Goal: Task Accomplishment & Management: Manage account settings

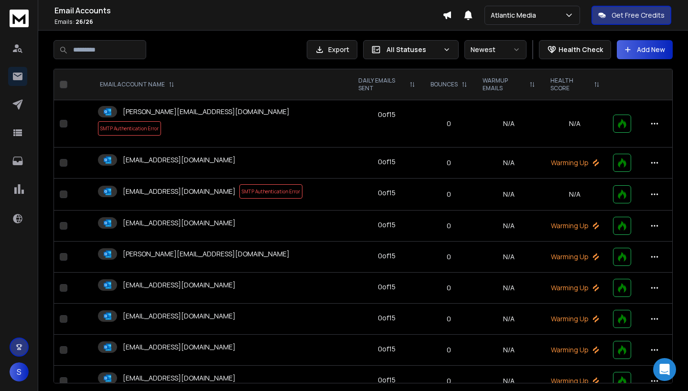
click at [198, 123] on td "monu@getatlanticmedia.com SMTP Authentication Error" at bounding box center [221, 123] width 258 height 47
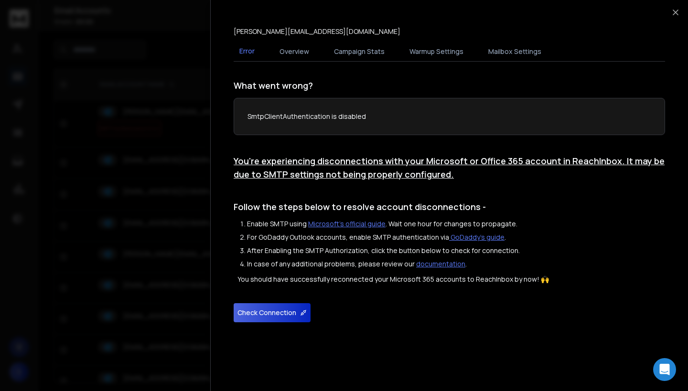
click at [289, 29] on p "[PERSON_NAME][EMAIL_ADDRESS][DOMAIN_NAME]" at bounding box center [317, 32] width 167 height 10
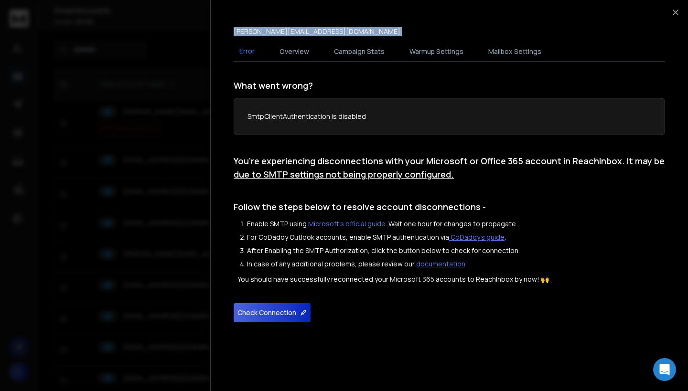
click at [678, 14] on div "Multi Select Table Sheet monu@getatlanticmedia.com Error Overview Campaign Stat…" at bounding box center [449, 195] width 478 height 391
click at [677, 13] on icon "button" at bounding box center [676, 13] width 10 height 10
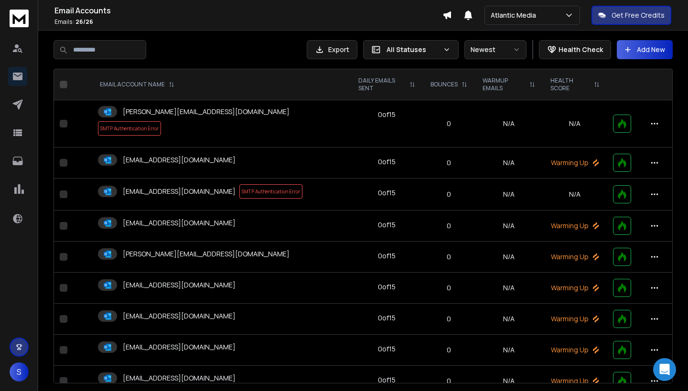
click at [656, 119] on icon at bounding box center [654, 123] width 9 height 9
click at [620, 167] on div "Delete Account" at bounding box center [633, 166] width 61 height 15
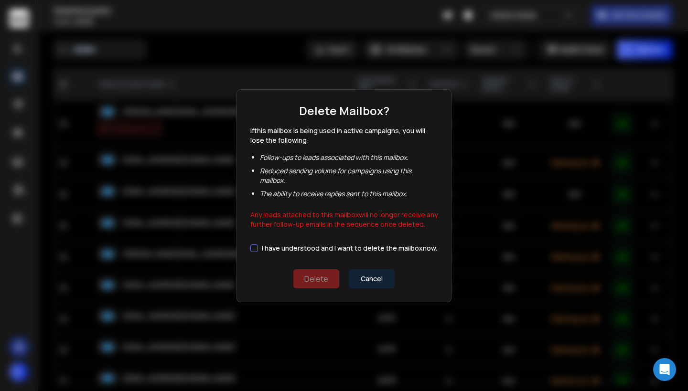
click at [301, 246] on label "I have understood and I want to delete the mailbox now." at bounding box center [349, 248] width 175 height 7
click at [258, 246] on button "I have understood and I want to delete the mailbox now." at bounding box center [254, 249] width 8 height 8
click at [314, 279] on button "Delete" at bounding box center [316, 278] width 46 height 19
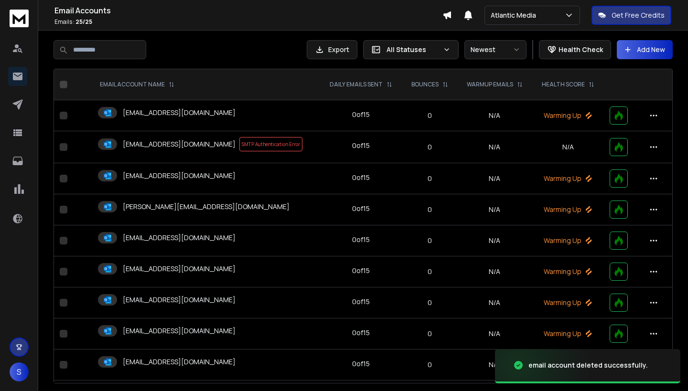
click at [640, 50] on button "Add New" at bounding box center [645, 49] width 56 height 19
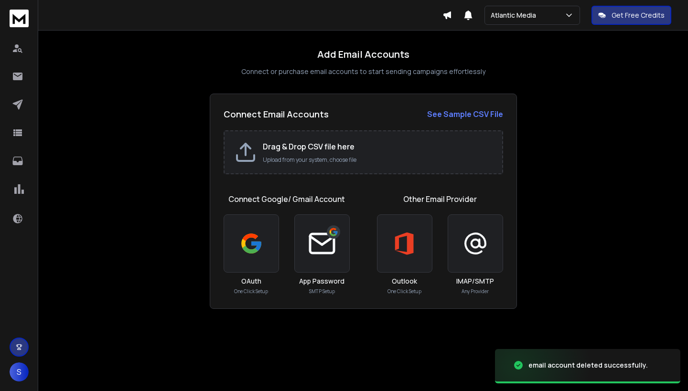
click at [394, 237] on icon at bounding box center [404, 244] width 22 height 22
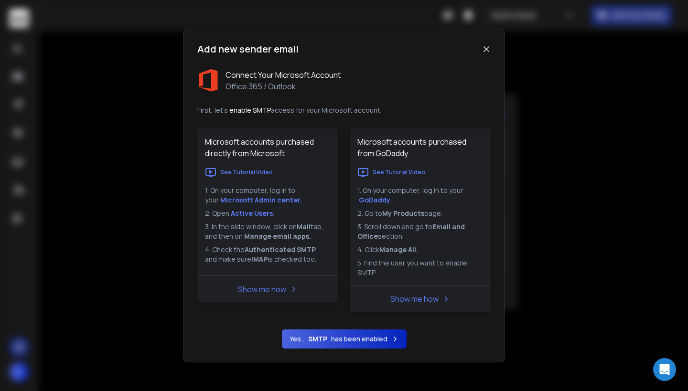
click at [322, 345] on div "Add new sender email Connect Your Microsoft Account Office 365 / Outlook First,…" at bounding box center [343, 196] width 321 height 334
click at [322, 330] on button "Yes , SMTP has been enabled" at bounding box center [344, 339] width 125 height 19
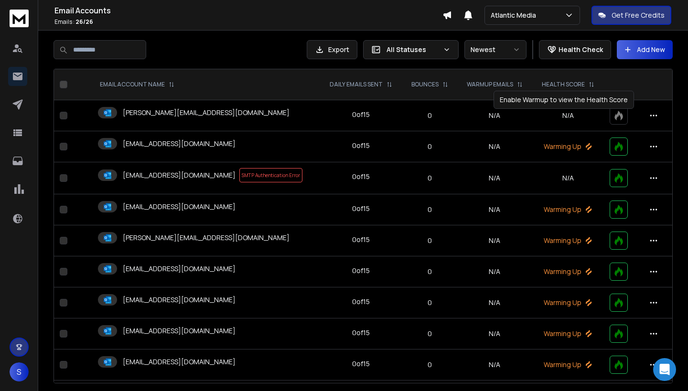
click at [614, 114] on icon at bounding box center [619, 116] width 10 height 10
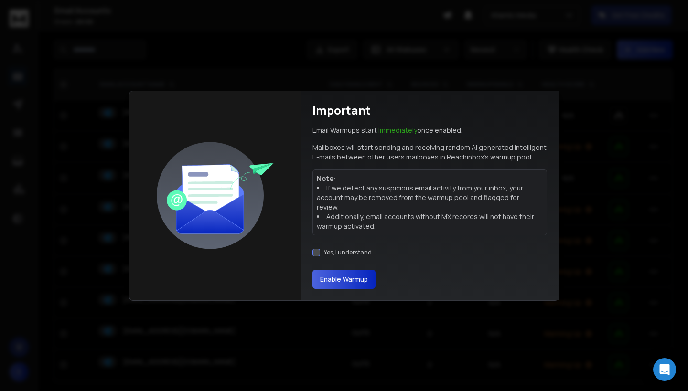
click at [344, 249] on label "Yes, I understand" at bounding box center [348, 253] width 48 height 8
click at [312, 249] on button "Yes, I understand" at bounding box center [316, 253] width 8 height 8
click at [329, 274] on button "Enable Warmup" at bounding box center [343, 279] width 63 height 19
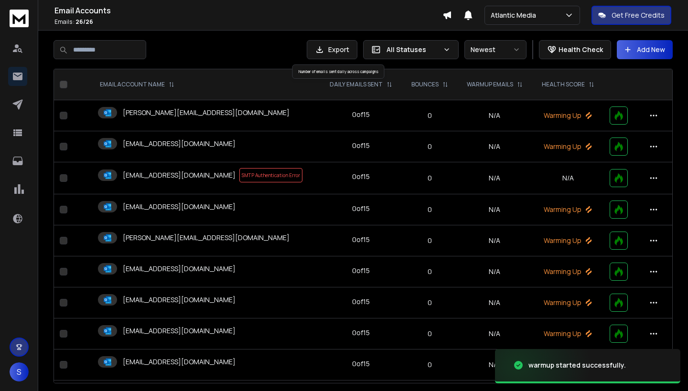
click at [325, 118] on td "0 of 15" at bounding box center [361, 112] width 82 height 25
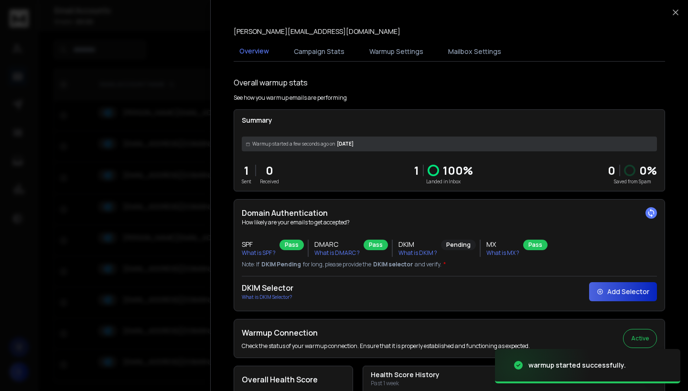
click at [405, 50] on button "Warmup Settings" at bounding box center [396, 51] width 65 height 21
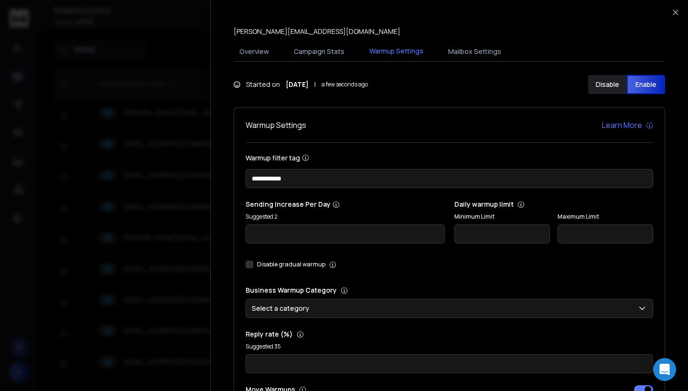
click at [318, 180] on input "**********" at bounding box center [450, 178] width 408 height 19
type input "********"
click at [378, 212] on div "Sending Increase Per Day Suggested 2 *" at bounding box center [345, 222] width 199 height 44
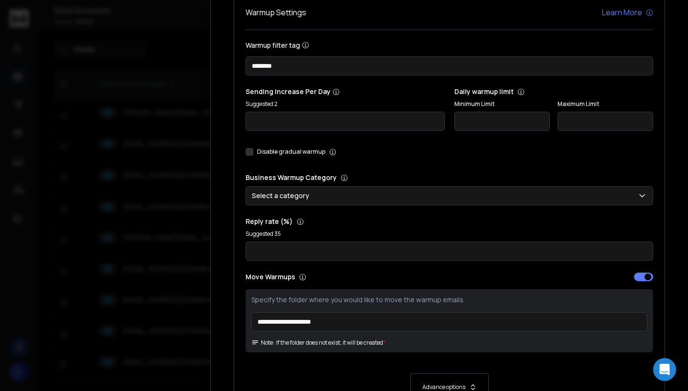
scroll to position [113, 0]
click at [400, 257] on input "**" at bounding box center [450, 250] width 408 height 19
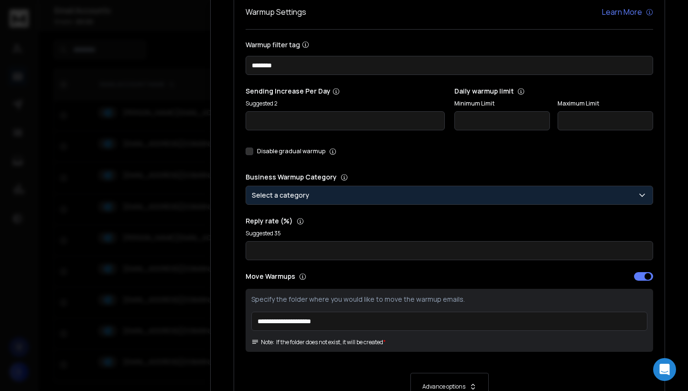
type input "**"
click at [383, 195] on div "Select a category" at bounding box center [449, 196] width 395 height 10
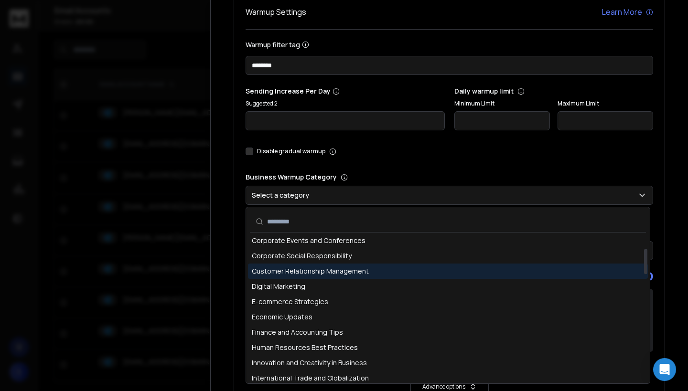
scroll to position [49, 0]
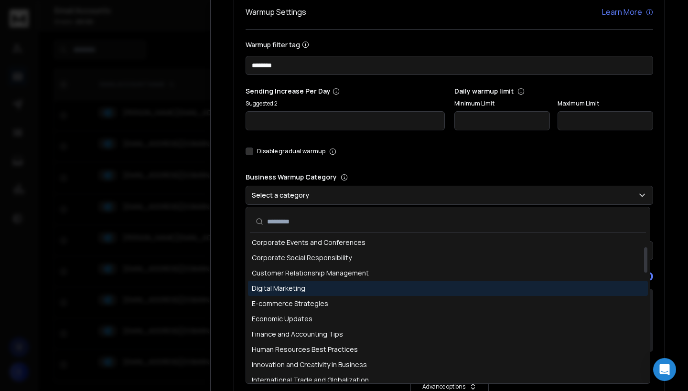
click at [341, 287] on div "Digital Marketing" at bounding box center [448, 288] width 400 height 15
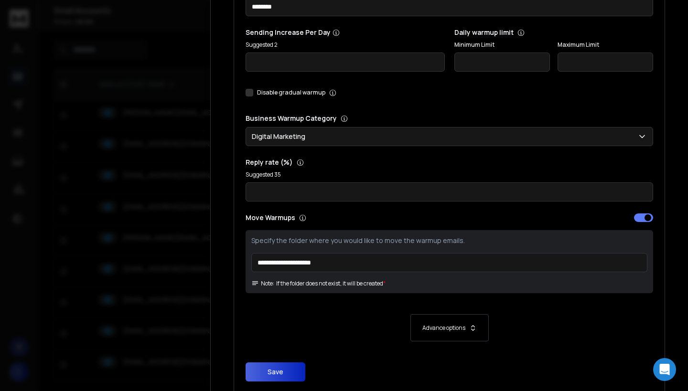
scroll to position [201, 0]
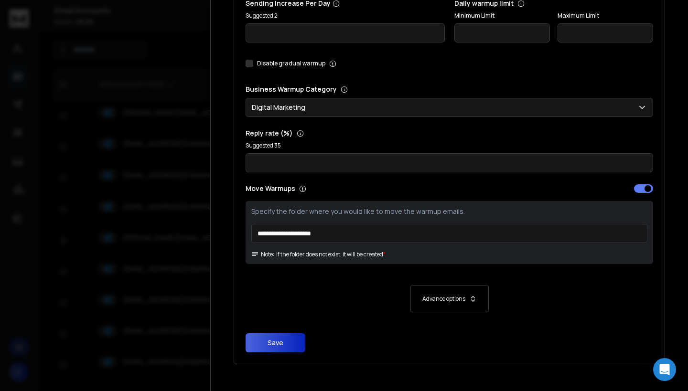
click at [458, 299] on p "Advance options" at bounding box center [443, 299] width 43 height 8
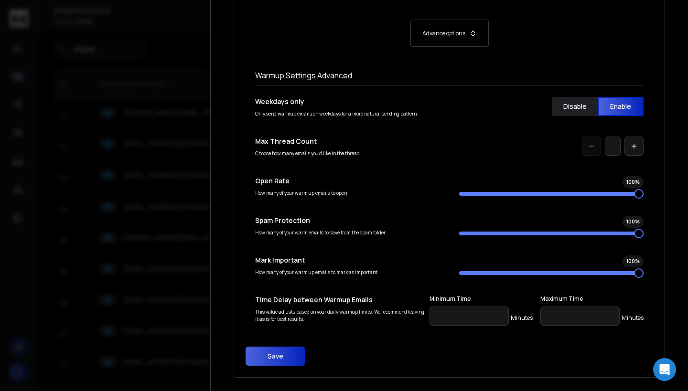
scroll to position [480, 0]
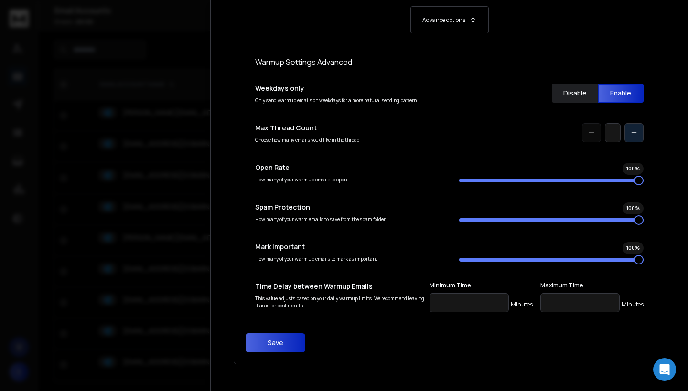
click at [640, 133] on button "button" at bounding box center [633, 132] width 19 height 19
type input "*"
click at [451, 301] on input "number" at bounding box center [469, 302] width 79 height 19
type input "**"
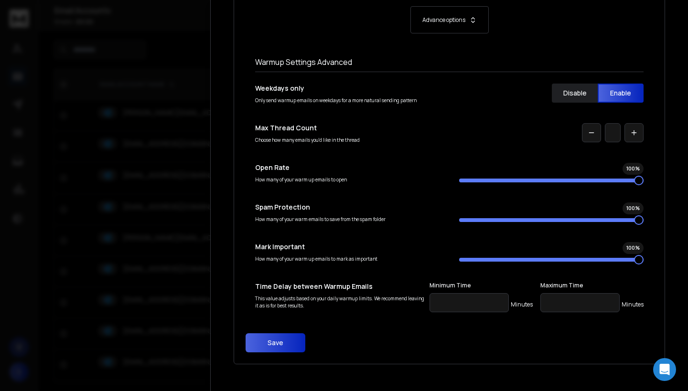
click at [282, 337] on button "Save" at bounding box center [276, 342] width 60 height 19
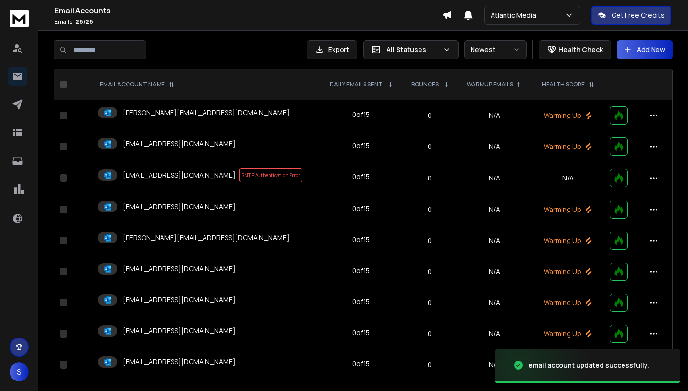
click at [320, 175] on td "0 of 15" at bounding box center [361, 174] width 82 height 25
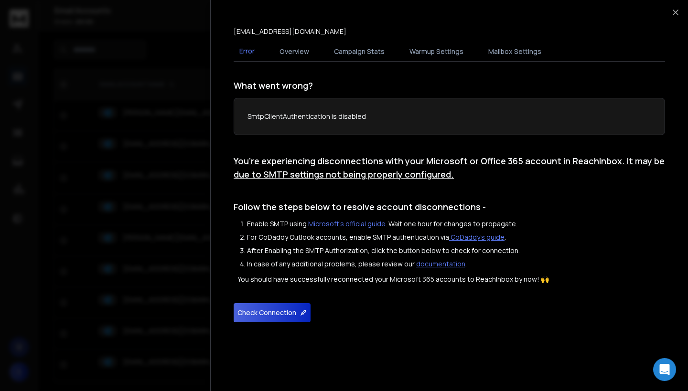
click at [280, 35] on p "[EMAIL_ADDRESS][DOMAIN_NAME]" at bounding box center [290, 32] width 113 height 10
copy p "[EMAIL_ADDRESS][DOMAIN_NAME]"
click at [677, 4] on div "Multi Select Table Sheet shri@atlanticmedialtd.info Error Overview Campaign Sta…" at bounding box center [449, 195] width 478 height 391
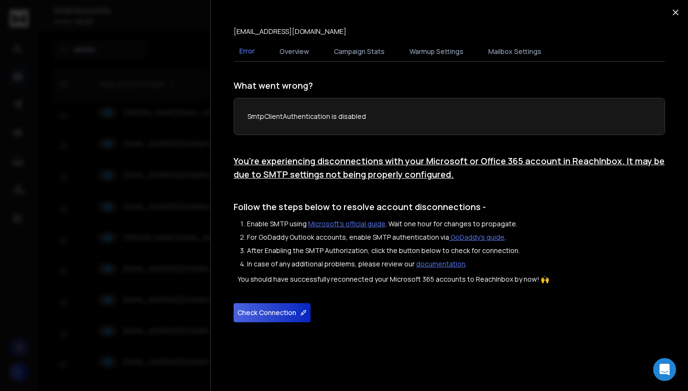
click at [676, 11] on icon "button" at bounding box center [676, 13] width 10 height 10
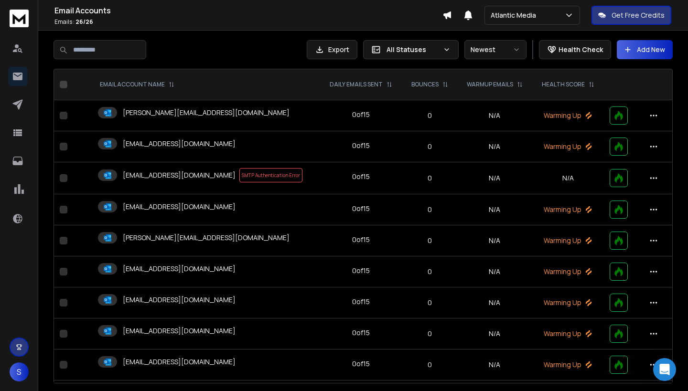
click at [650, 176] on icon at bounding box center [653, 178] width 9 height 9
click at [639, 226] on div "Delete Account" at bounding box center [633, 228] width 61 height 15
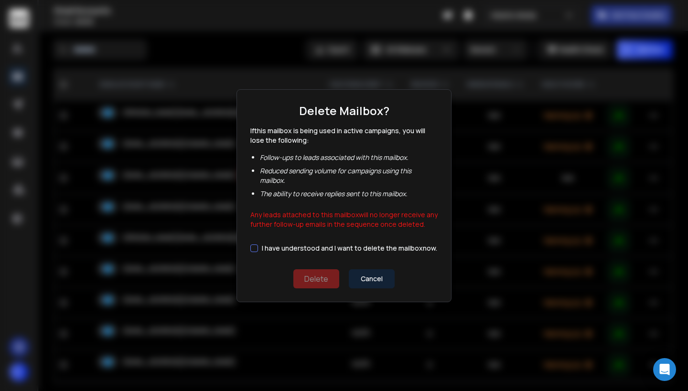
click at [354, 249] on label "I have understood and I want to delete the mailbox now." at bounding box center [349, 248] width 175 height 7
click at [258, 249] on button "I have understood and I want to delete the mailbox now." at bounding box center [254, 249] width 8 height 8
click at [323, 277] on button "Delete" at bounding box center [316, 278] width 46 height 19
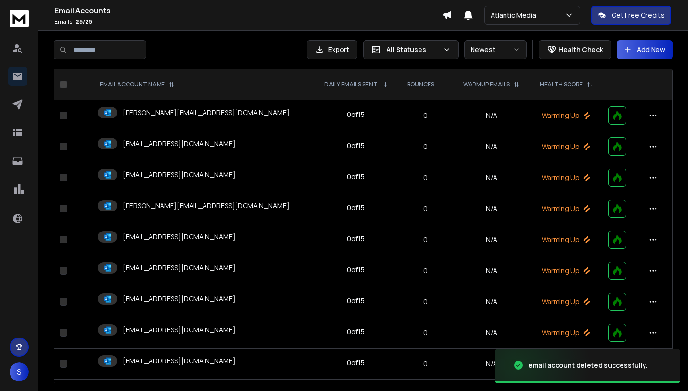
click at [631, 54] on button "Add New" at bounding box center [645, 49] width 56 height 19
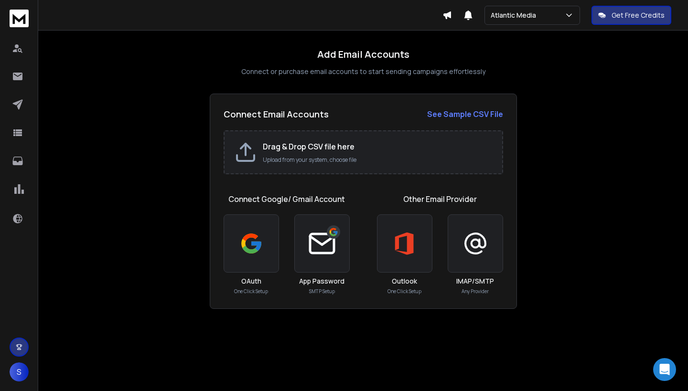
click at [420, 231] on div at bounding box center [404, 244] width 55 height 58
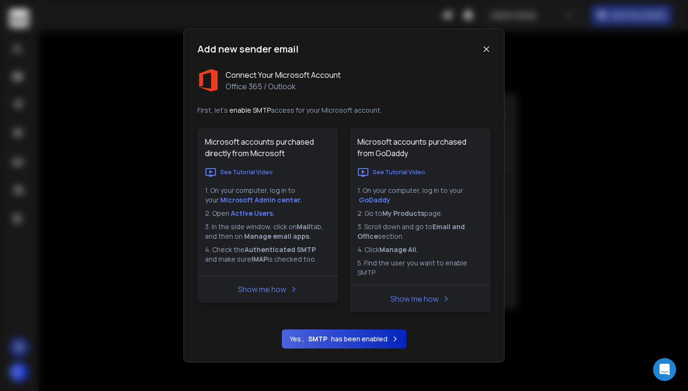
click at [357, 323] on div "Yes , SMTP has been enabled" at bounding box center [343, 335] width 293 height 27
click at [356, 330] on button "Yes , SMTP has been enabled" at bounding box center [344, 339] width 125 height 19
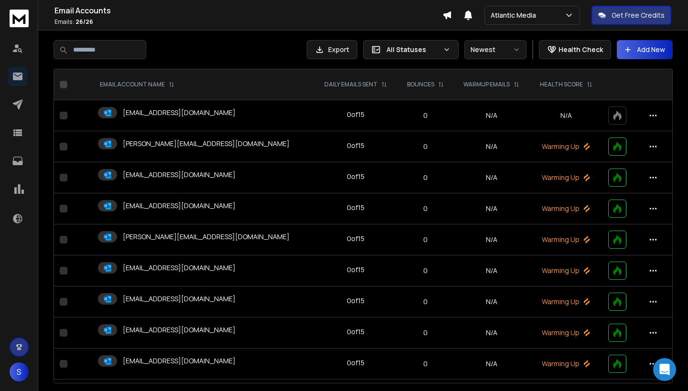
click at [613, 117] on icon at bounding box center [617, 116] width 8 height 10
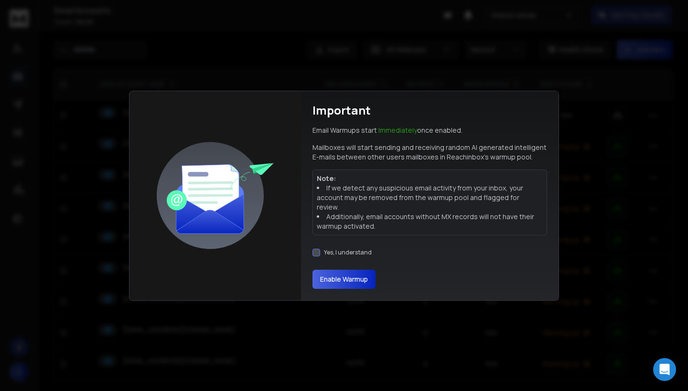
click at [319, 249] on button "Yes, I understand" at bounding box center [316, 253] width 8 height 8
click at [336, 270] on button "Enable Warmup" at bounding box center [343, 279] width 63 height 19
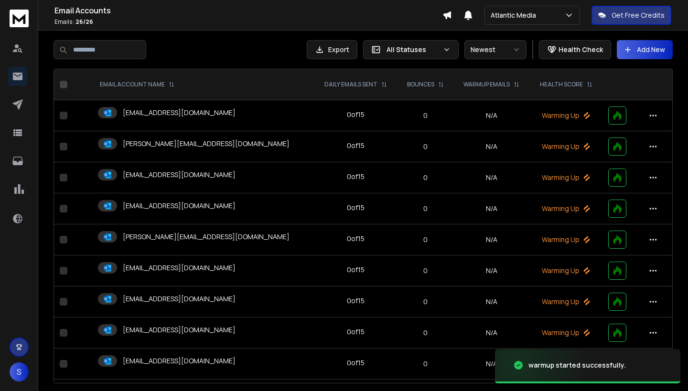
click at [453, 114] on td "N/A" at bounding box center [491, 115] width 76 height 31
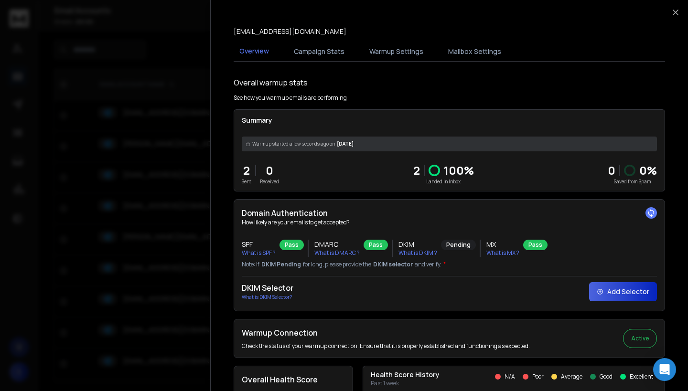
click at [398, 55] on button "Warmup Settings" at bounding box center [396, 51] width 65 height 21
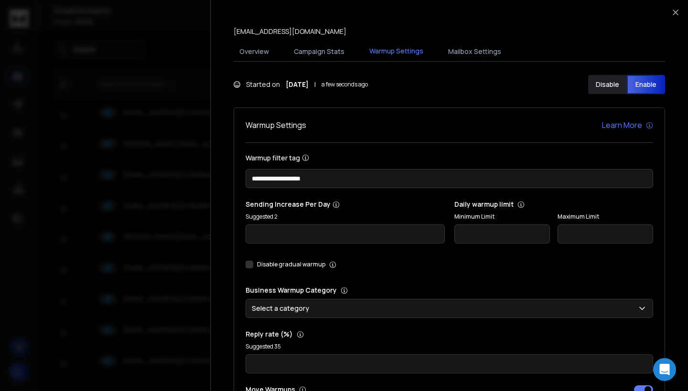
click at [312, 187] on input "**********" at bounding box center [450, 178] width 408 height 19
type input "********"
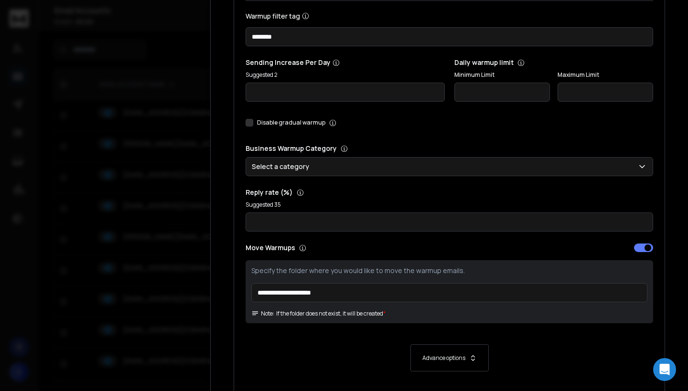
scroll to position [187, 0]
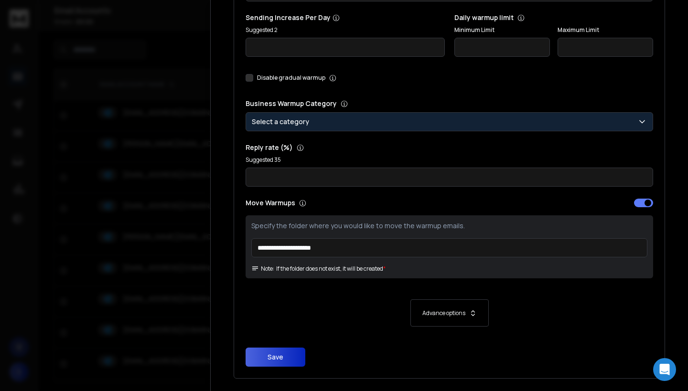
click at [336, 127] on button "Select a category" at bounding box center [450, 121] width 408 height 19
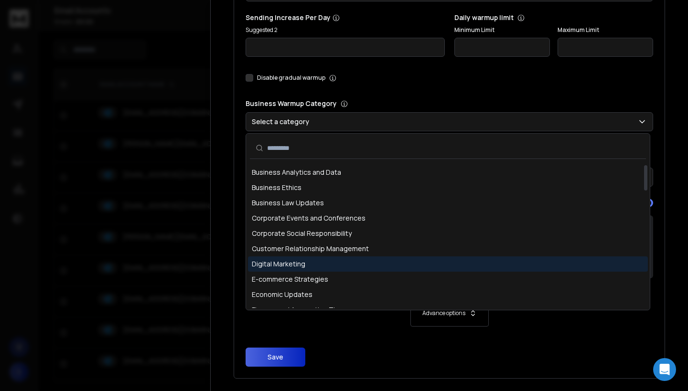
click at [329, 258] on div "Digital Marketing" at bounding box center [448, 264] width 400 height 15
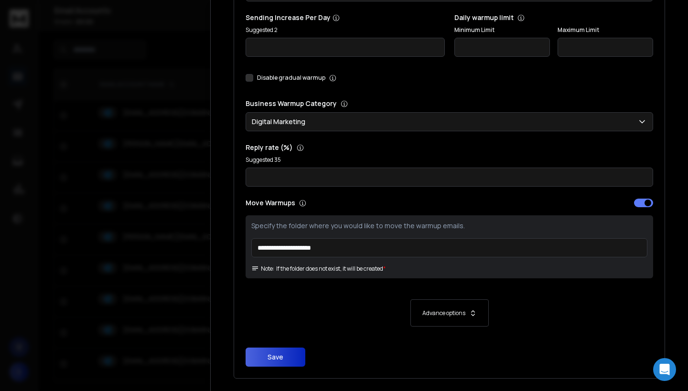
click at [310, 184] on input "**" at bounding box center [450, 177] width 408 height 19
type input "**"
click at [426, 318] on div "Advance options" at bounding box center [449, 313] width 78 height 27
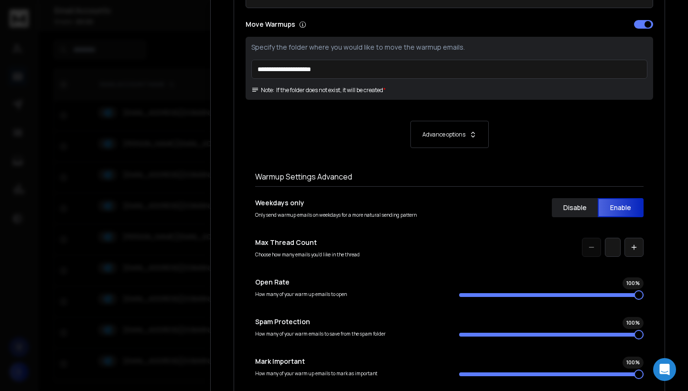
scroll to position [480, 0]
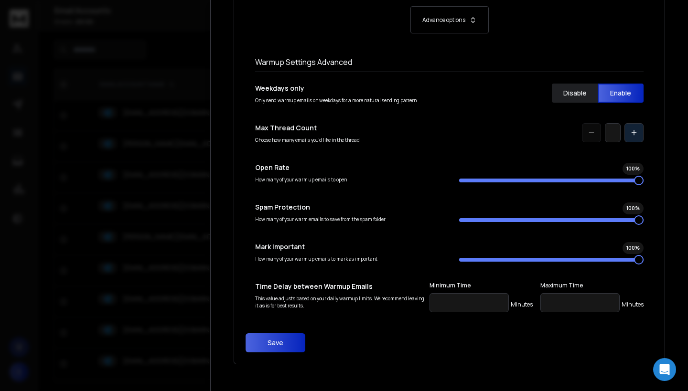
click at [630, 134] on icon "button" at bounding box center [634, 133] width 8 height 8
type input "*"
click at [436, 300] on input "number" at bounding box center [469, 302] width 79 height 19
type input "**"
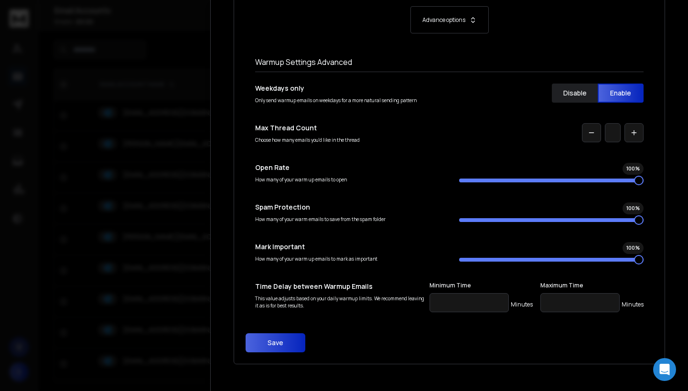
click at [259, 342] on button "Save" at bounding box center [276, 342] width 60 height 19
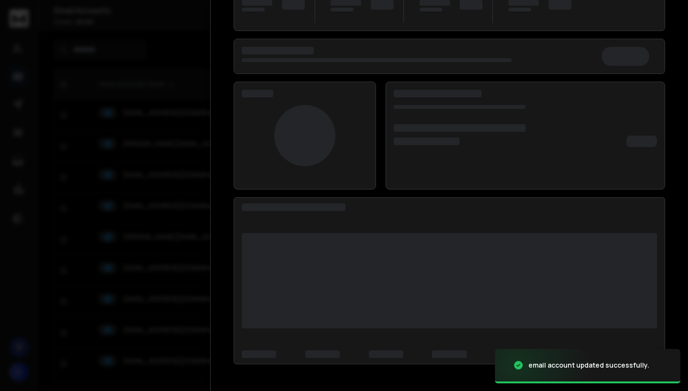
scroll to position [239, 0]
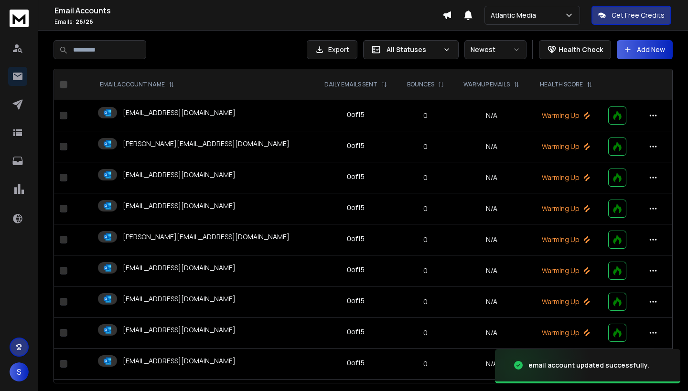
click at [236, 57] on div at bounding box center [177, 49] width 247 height 19
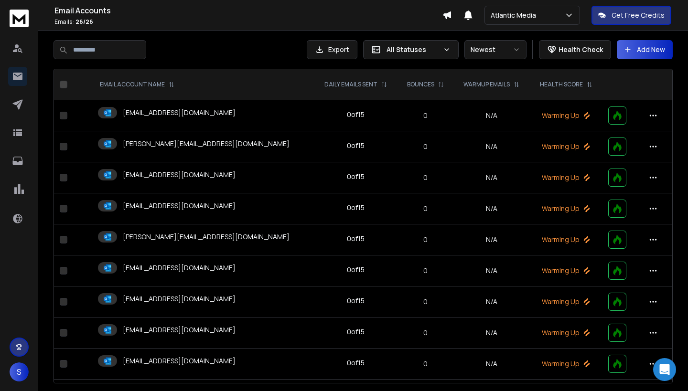
click at [165, 117] on p "[EMAIL_ADDRESS][DOMAIN_NAME]" at bounding box center [179, 113] width 113 height 10
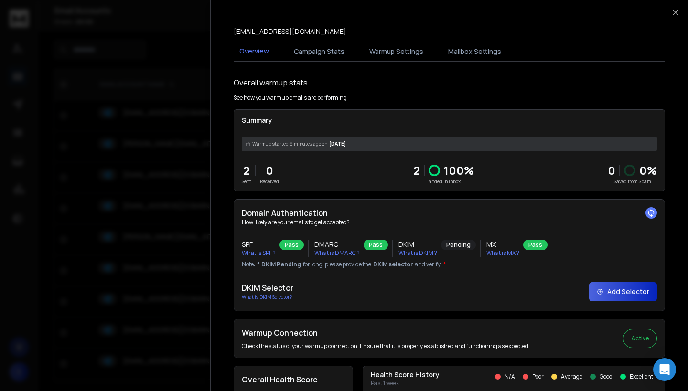
click at [477, 51] on button "Mailbox Settings" at bounding box center [474, 51] width 64 height 21
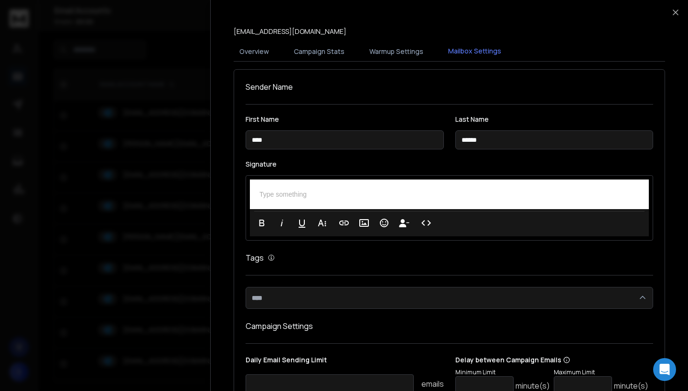
click at [257, 54] on button "Overview" at bounding box center [254, 51] width 41 height 21
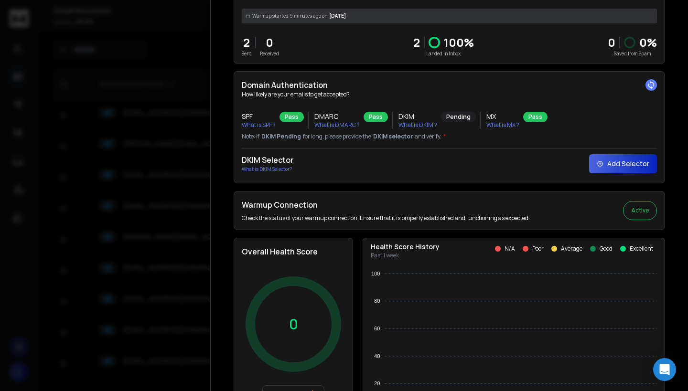
scroll to position [177, 0]
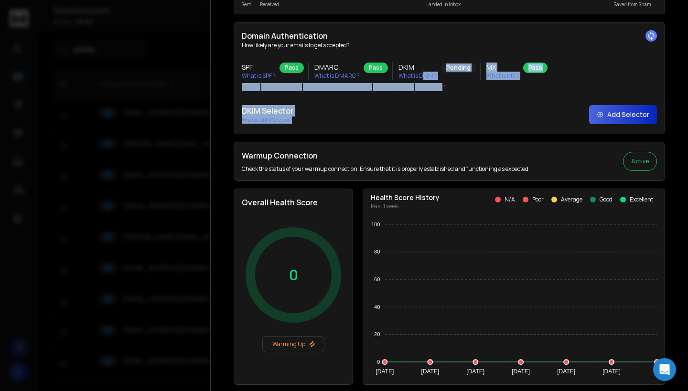
drag, startPoint x: 421, startPoint y: 76, endPoint x: 409, endPoint y: 117, distance: 42.8
click at [409, 117] on div "Domain Authentication How likely are your emails to get accepted? SPF What is S…" at bounding box center [449, 78] width 431 height 112
click at [359, 121] on div "DKIM Selector What is DKIM Selector? Add Selector" at bounding box center [449, 112] width 415 height 27
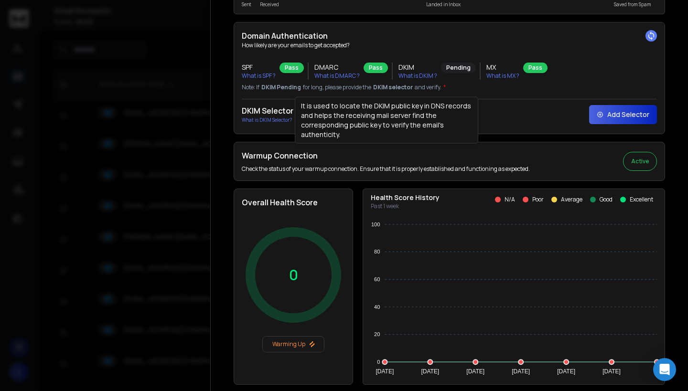
click at [252, 121] on p "What is DKIM Selector?" at bounding box center [268, 120] width 52 height 7
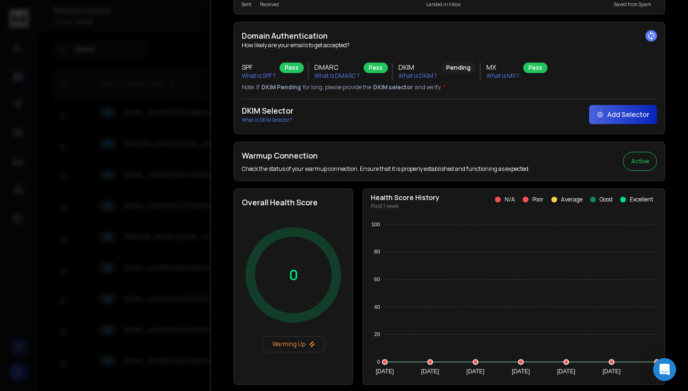
click at [604, 118] on button "Add Selector" at bounding box center [623, 114] width 68 height 19
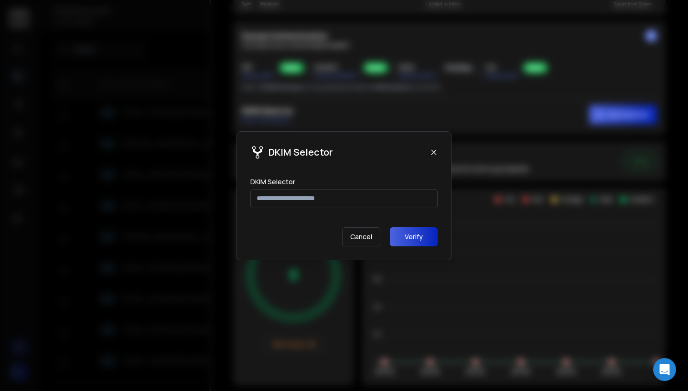
click at [433, 153] on icon at bounding box center [434, 153] width 8 height 8
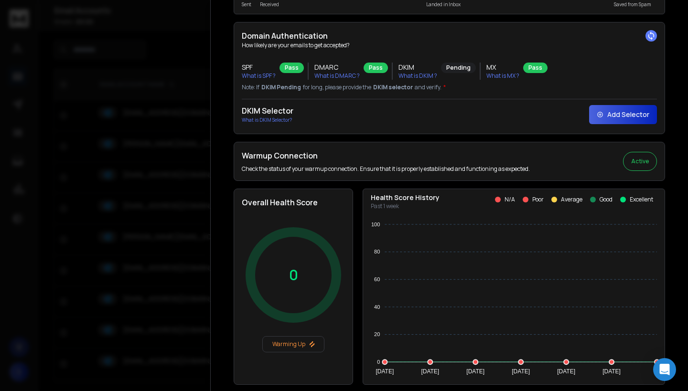
click at [323, 124] on div "DKIM Selector What is DKIM Selector? Add Selector" at bounding box center [449, 112] width 415 height 27
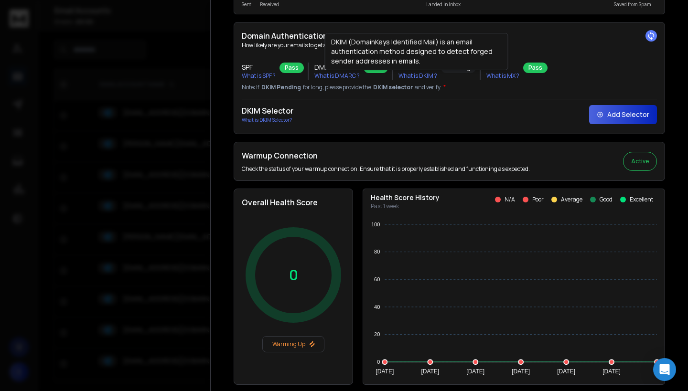
click at [414, 77] on p "What is DKIM ?" at bounding box center [417, 76] width 39 height 8
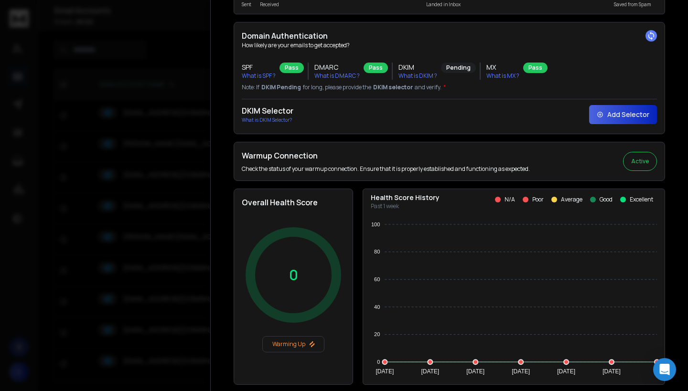
click at [414, 77] on p "What is DKIM ?" at bounding box center [417, 76] width 39 height 8
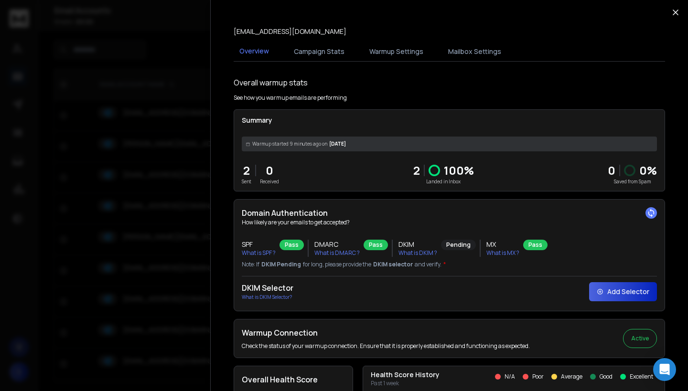
click at [674, 15] on icon "button" at bounding box center [676, 13] width 10 height 10
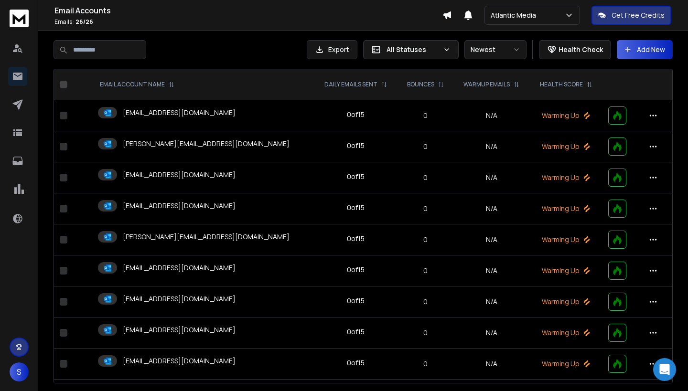
click at [229, 122] on td "[EMAIL_ADDRESS][DOMAIN_NAME]" at bounding box center [203, 115] width 222 height 31
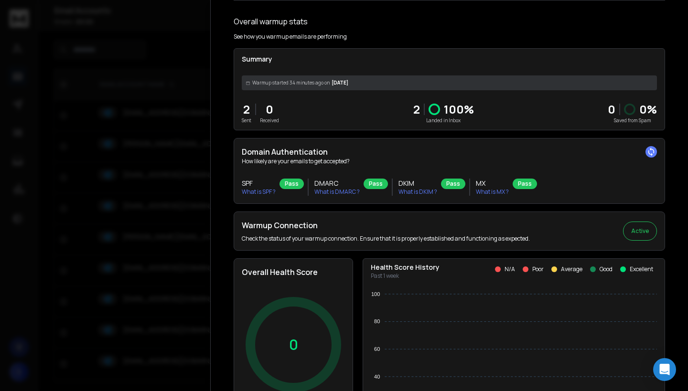
scroll to position [85, 0]
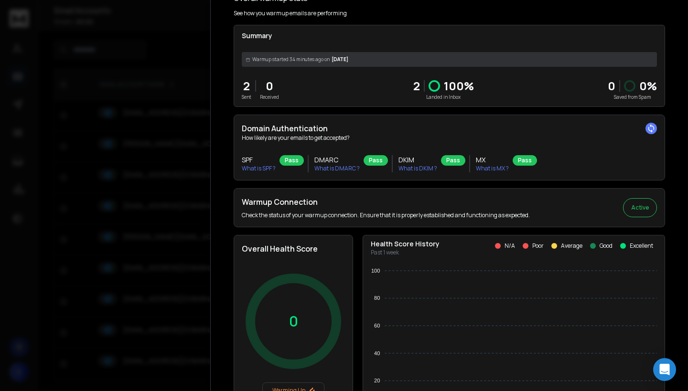
click at [167, 120] on div at bounding box center [344, 195] width 688 height 391
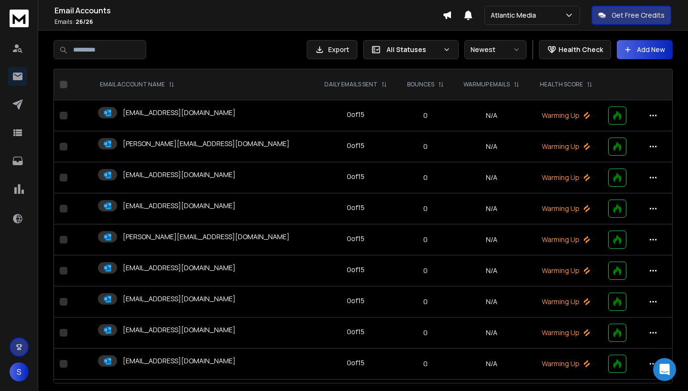
click at [189, 145] on p "[PERSON_NAME][EMAIL_ADDRESS][DOMAIN_NAME]" at bounding box center [206, 144] width 167 height 10
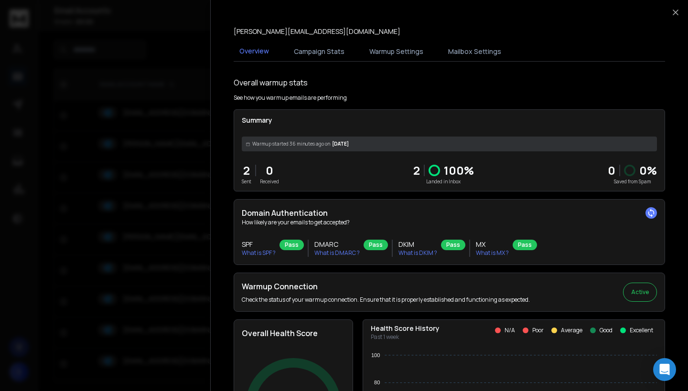
click at [169, 175] on div at bounding box center [344, 195] width 688 height 391
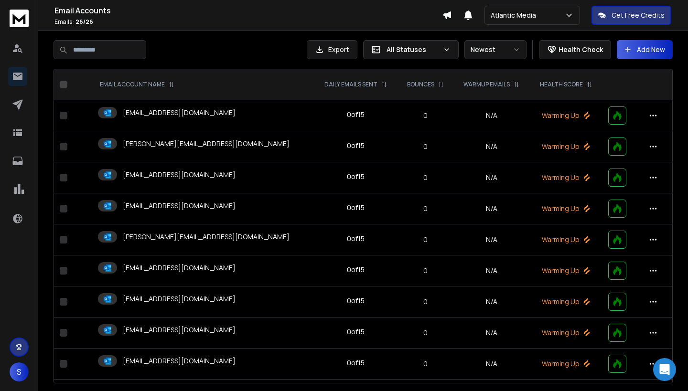
click at [160, 204] on p "[EMAIL_ADDRESS][DOMAIN_NAME]" at bounding box center [179, 206] width 113 height 10
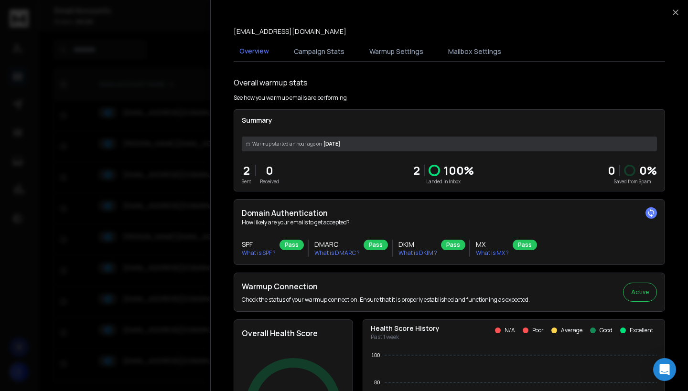
click at [160, 204] on div at bounding box center [344, 195] width 688 height 391
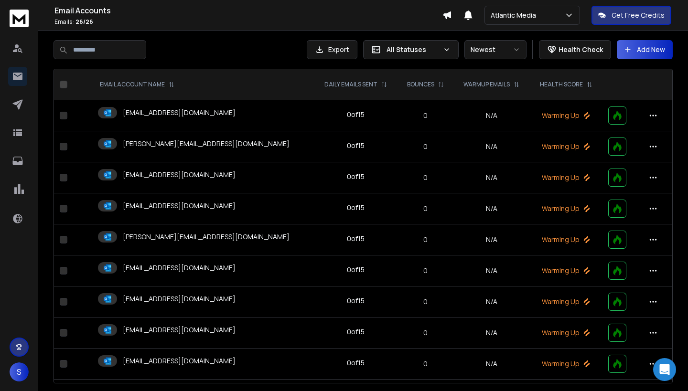
click at [151, 238] on p "[PERSON_NAME][EMAIL_ADDRESS][DOMAIN_NAME]" at bounding box center [206, 237] width 167 height 10
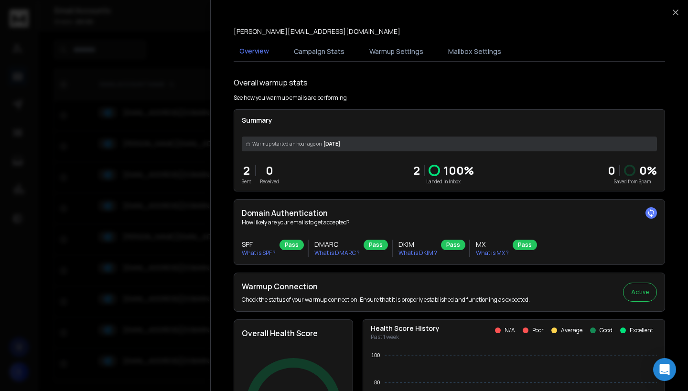
click at [151, 238] on div at bounding box center [344, 195] width 688 height 391
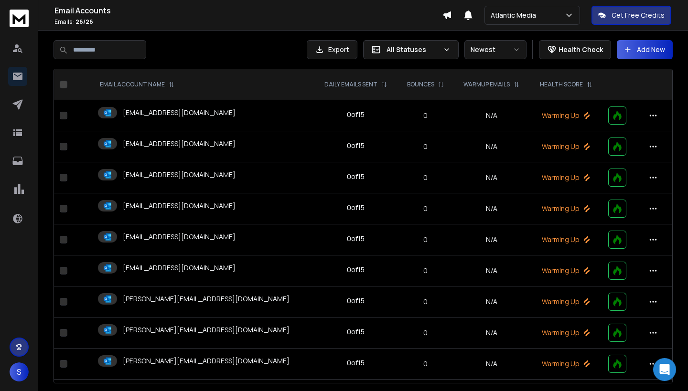
scroll to position [415, 0]
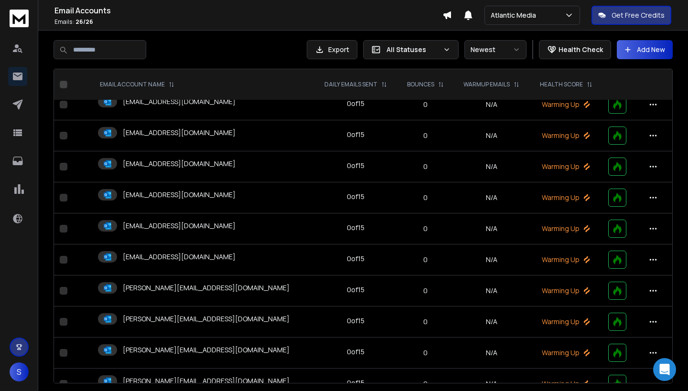
click at [166, 287] on p "[PERSON_NAME][EMAIL_ADDRESS][DOMAIN_NAME]" at bounding box center [206, 288] width 167 height 10
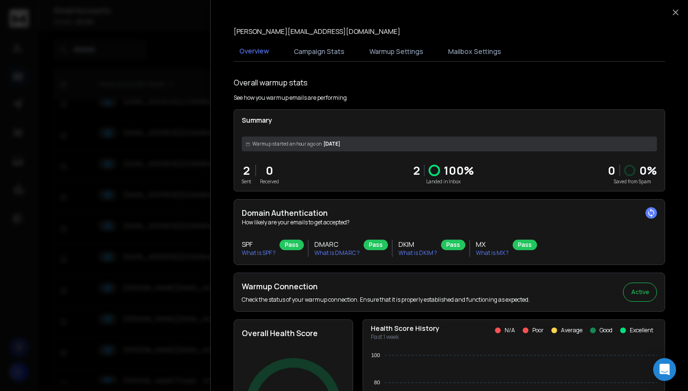
click at [166, 287] on div at bounding box center [344, 195] width 688 height 391
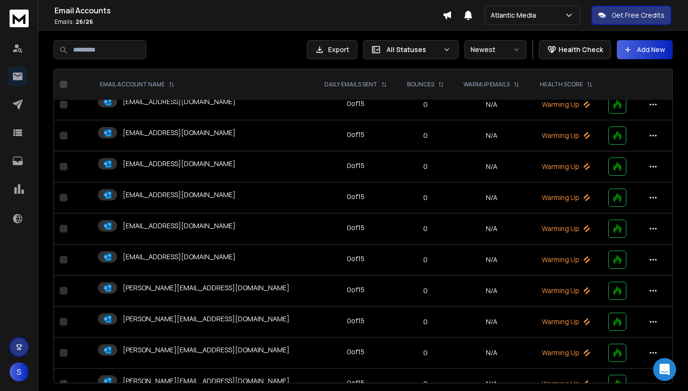
click at [144, 314] on div "[PERSON_NAME][EMAIL_ADDRESS][DOMAIN_NAME]" at bounding box center [194, 318] width 192 height 11
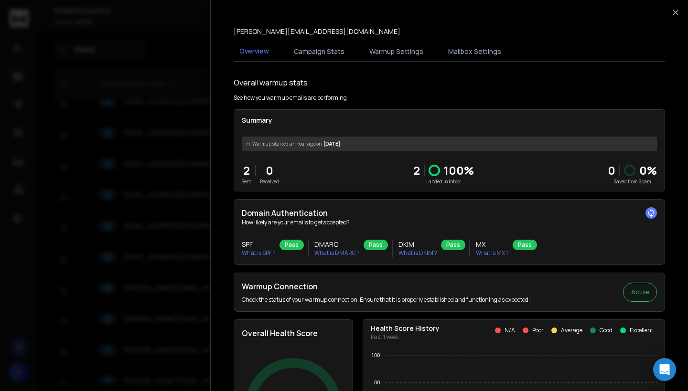
click at [144, 314] on div at bounding box center [344, 195] width 688 height 391
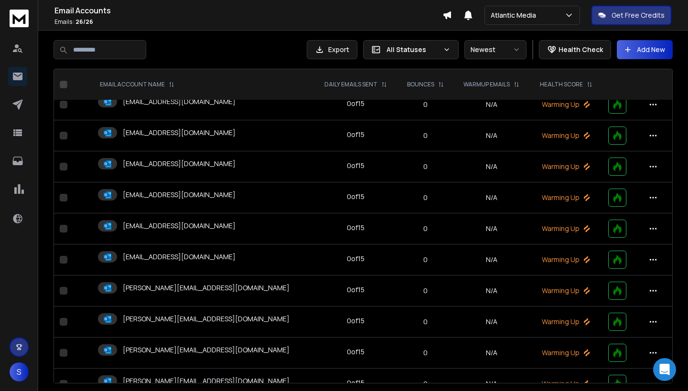
click at [125, 353] on p "[PERSON_NAME][EMAIL_ADDRESS][DOMAIN_NAME]" at bounding box center [206, 350] width 167 height 10
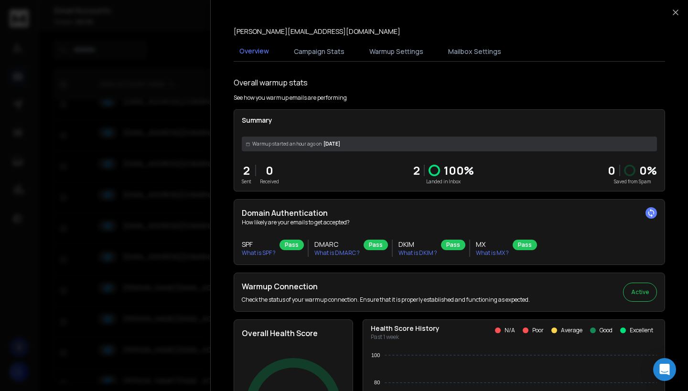
click at [125, 353] on div at bounding box center [344, 195] width 688 height 391
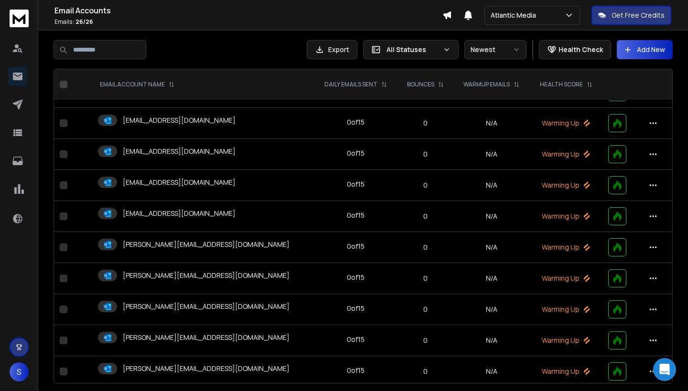
scroll to position [477, 0]
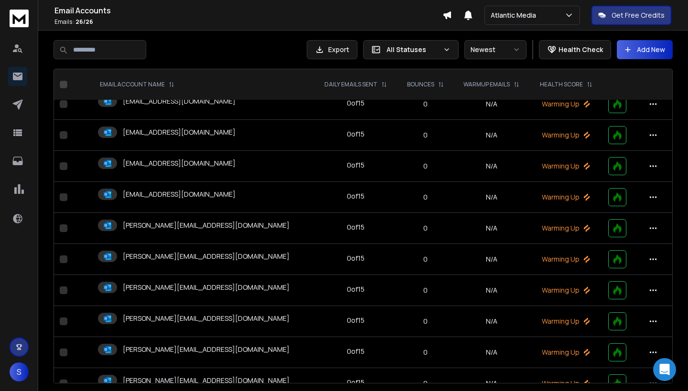
click at [155, 320] on p "[PERSON_NAME][EMAIL_ADDRESS][DOMAIN_NAME]" at bounding box center [206, 319] width 167 height 10
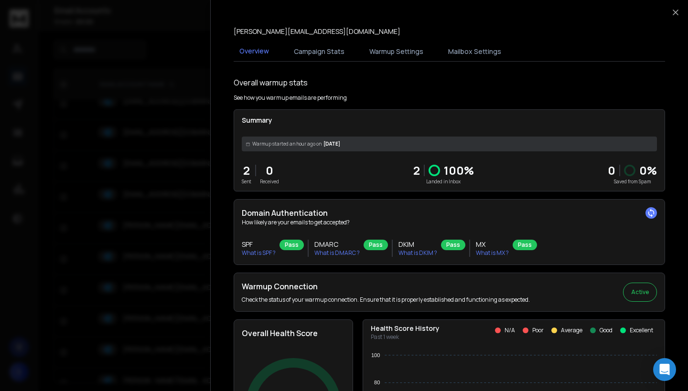
click at [155, 320] on div at bounding box center [344, 195] width 688 height 391
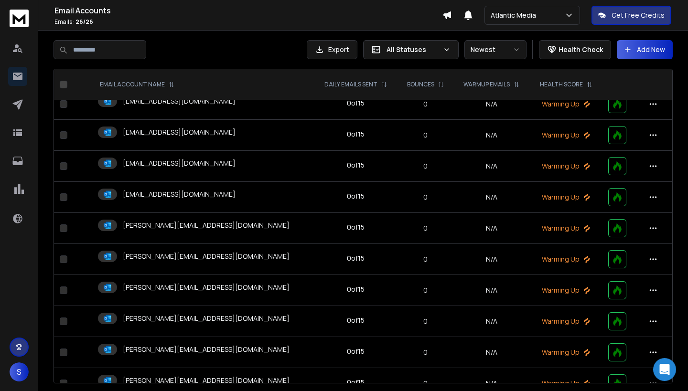
click at [142, 347] on p "[PERSON_NAME][EMAIL_ADDRESS][DOMAIN_NAME]" at bounding box center [206, 350] width 167 height 10
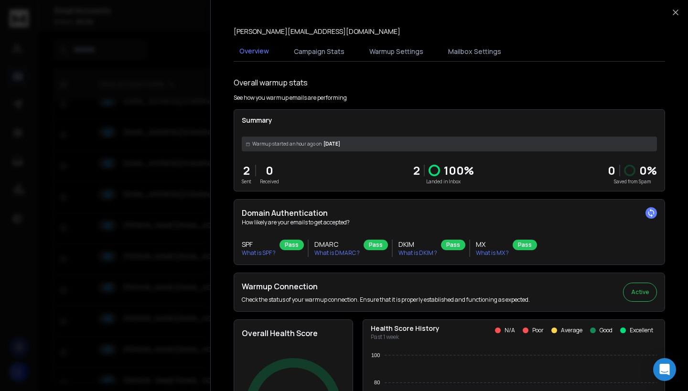
click at [142, 347] on div at bounding box center [344, 195] width 688 height 391
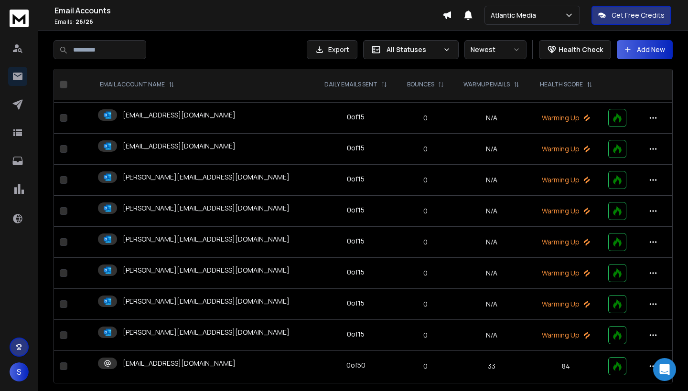
scroll to position [532, 0]
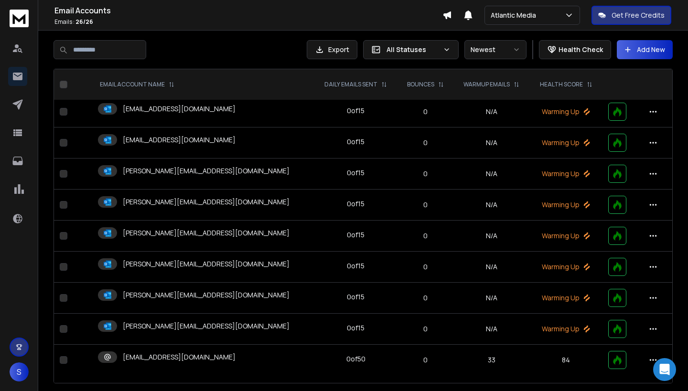
click at [154, 324] on p "[PERSON_NAME][EMAIL_ADDRESS][DOMAIN_NAME]" at bounding box center [206, 327] width 167 height 10
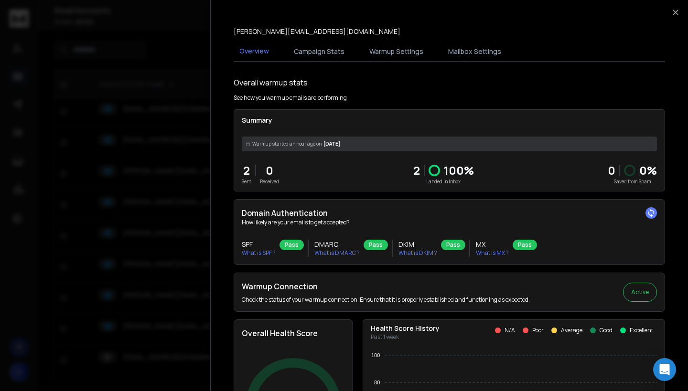
click at [154, 324] on div at bounding box center [344, 195] width 688 height 391
